Goal: Task Accomplishment & Management: Use online tool/utility

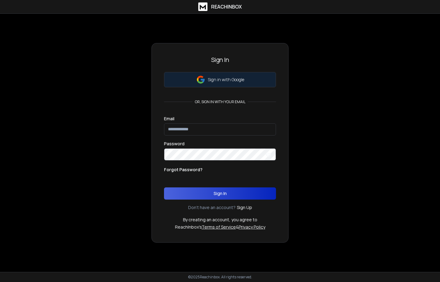
click at [227, 74] on button "Sign in with Google" at bounding box center [220, 79] width 112 height 15
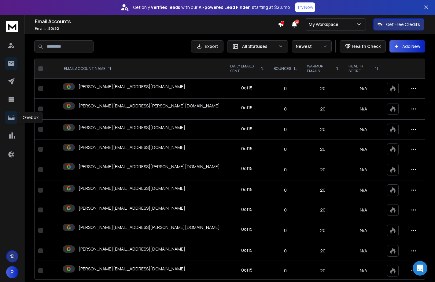
click at [15, 116] on icon at bounding box center [11, 117] width 7 height 7
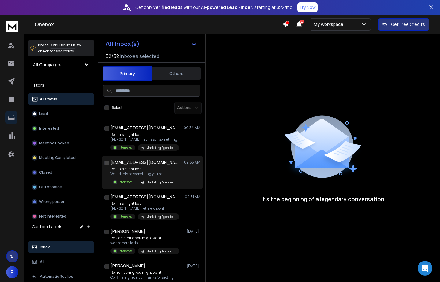
scroll to position [275, 0]
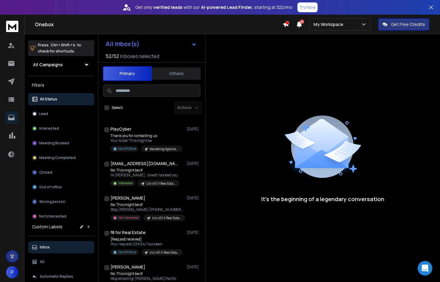
click at [135, 93] on input at bounding box center [151, 91] width 97 height 12
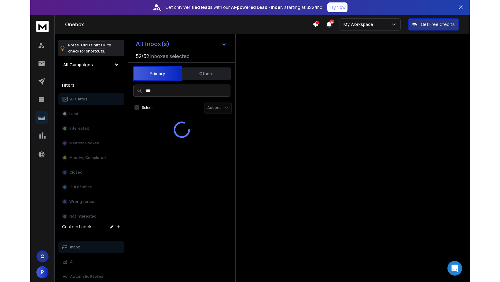
scroll to position [0, 0]
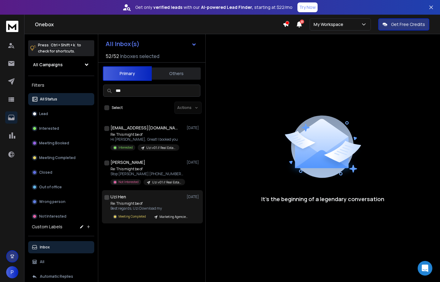
type input "***"
click at [146, 210] on p "Best regards, Uzi Download my" at bounding box center [146, 208] width 73 height 5
